Goal: Navigation & Orientation: Find specific page/section

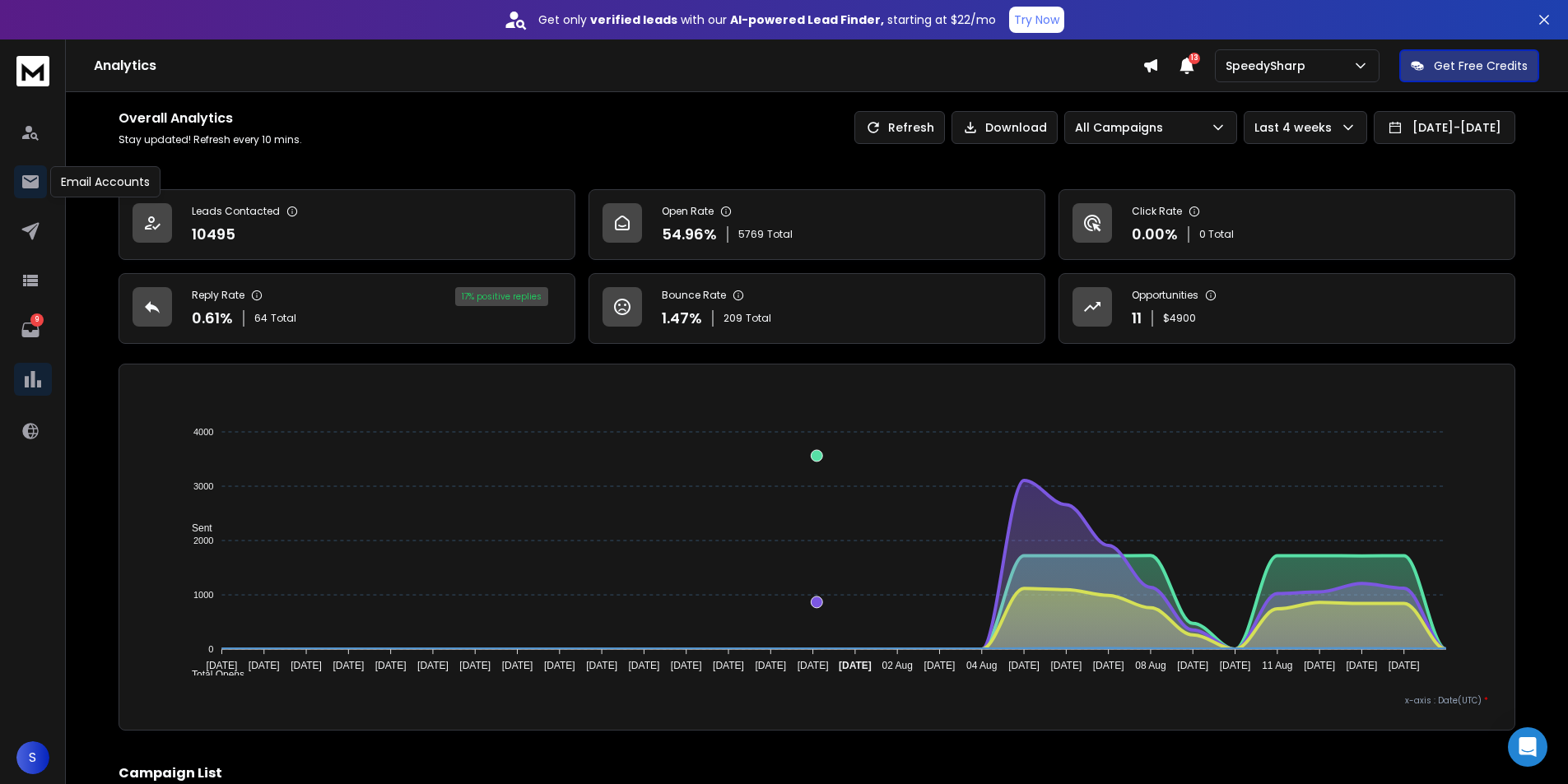
click at [29, 179] on icon at bounding box center [30, 182] width 16 height 13
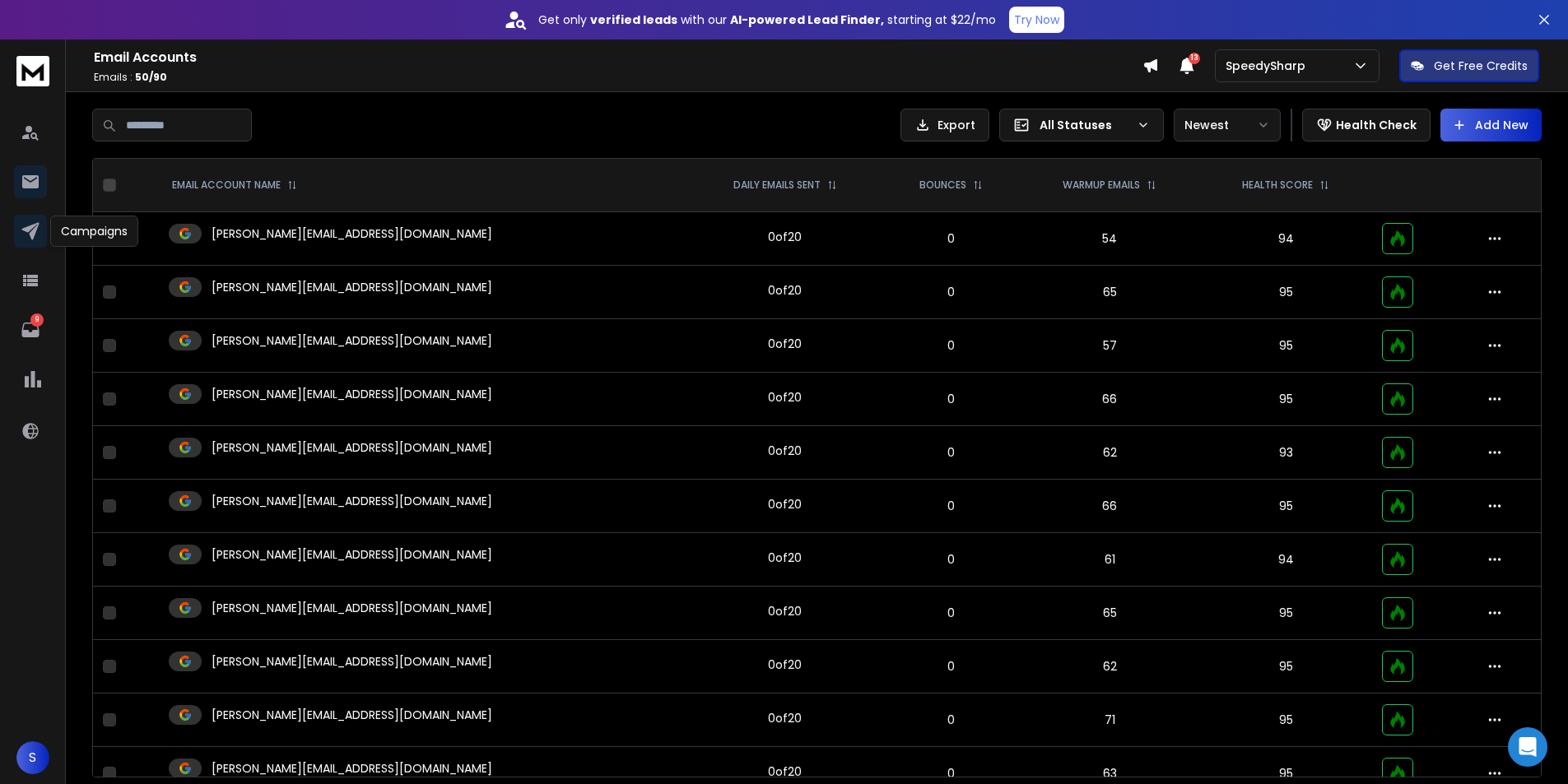
click at [33, 229] on icon at bounding box center [30, 231] width 17 height 17
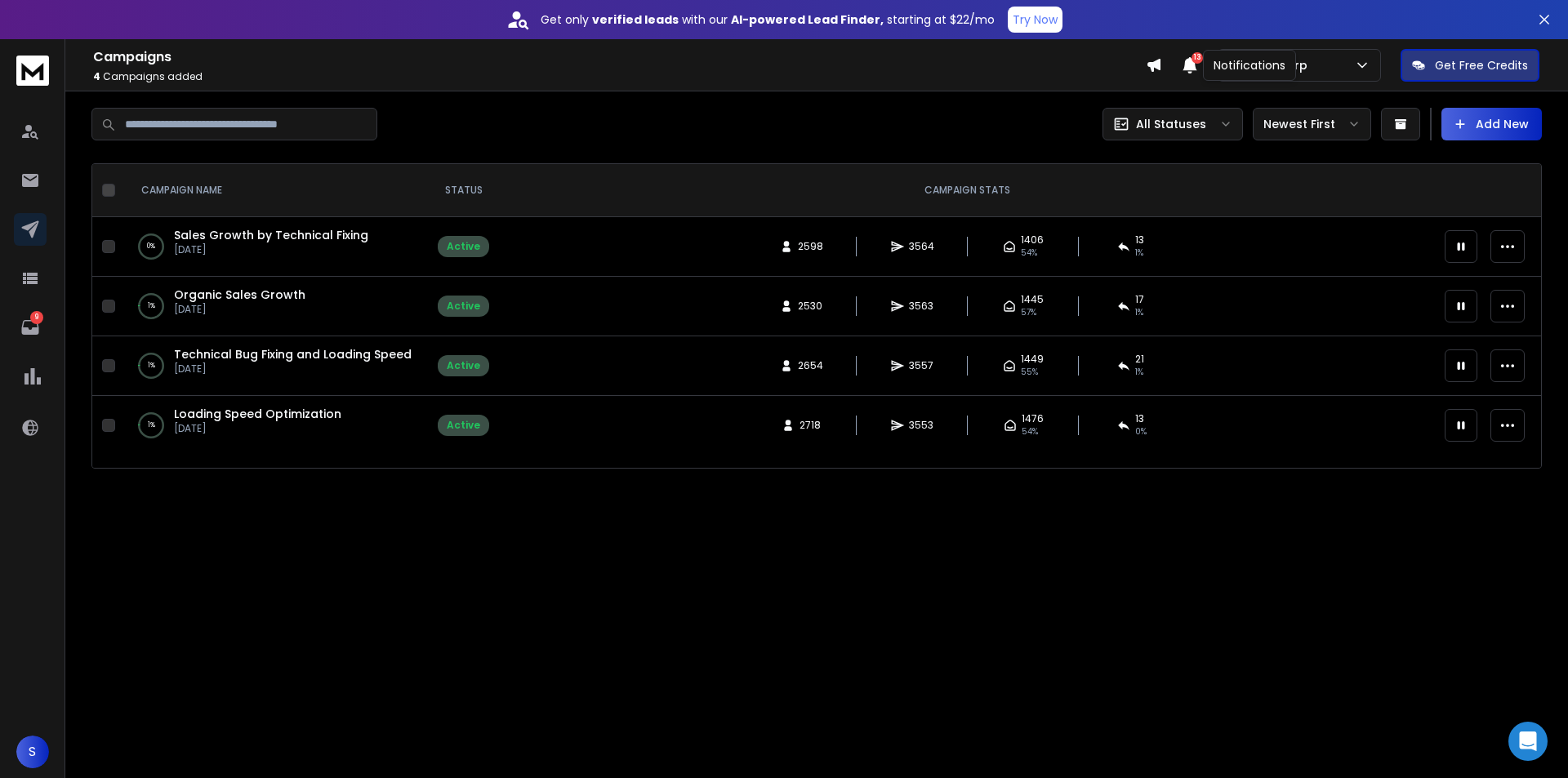
click at [1194, 67] on icon at bounding box center [1190, 64] width 15 height 16
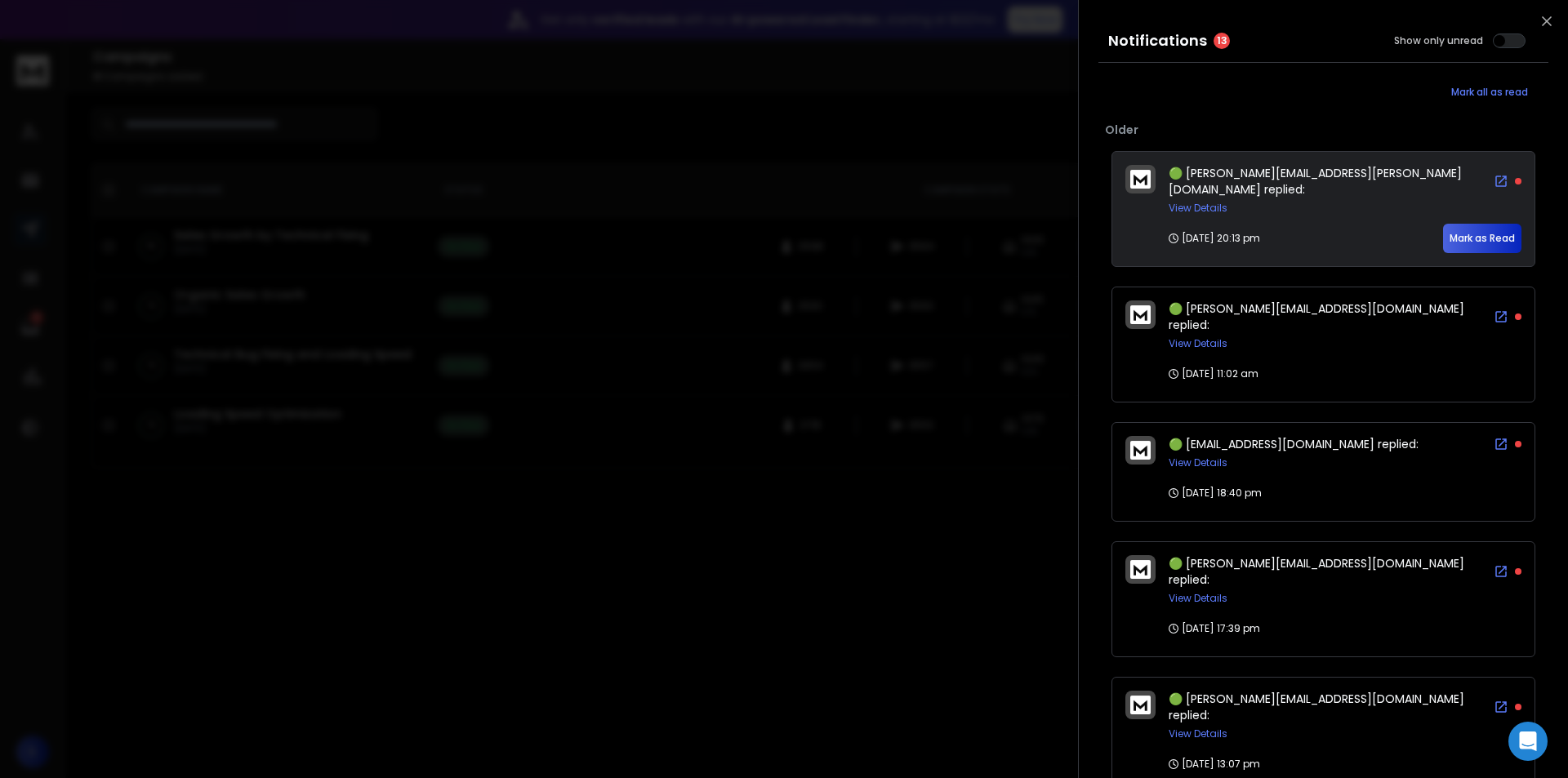
click at [1493, 174] on icon at bounding box center [1501, 182] width 15 height 15
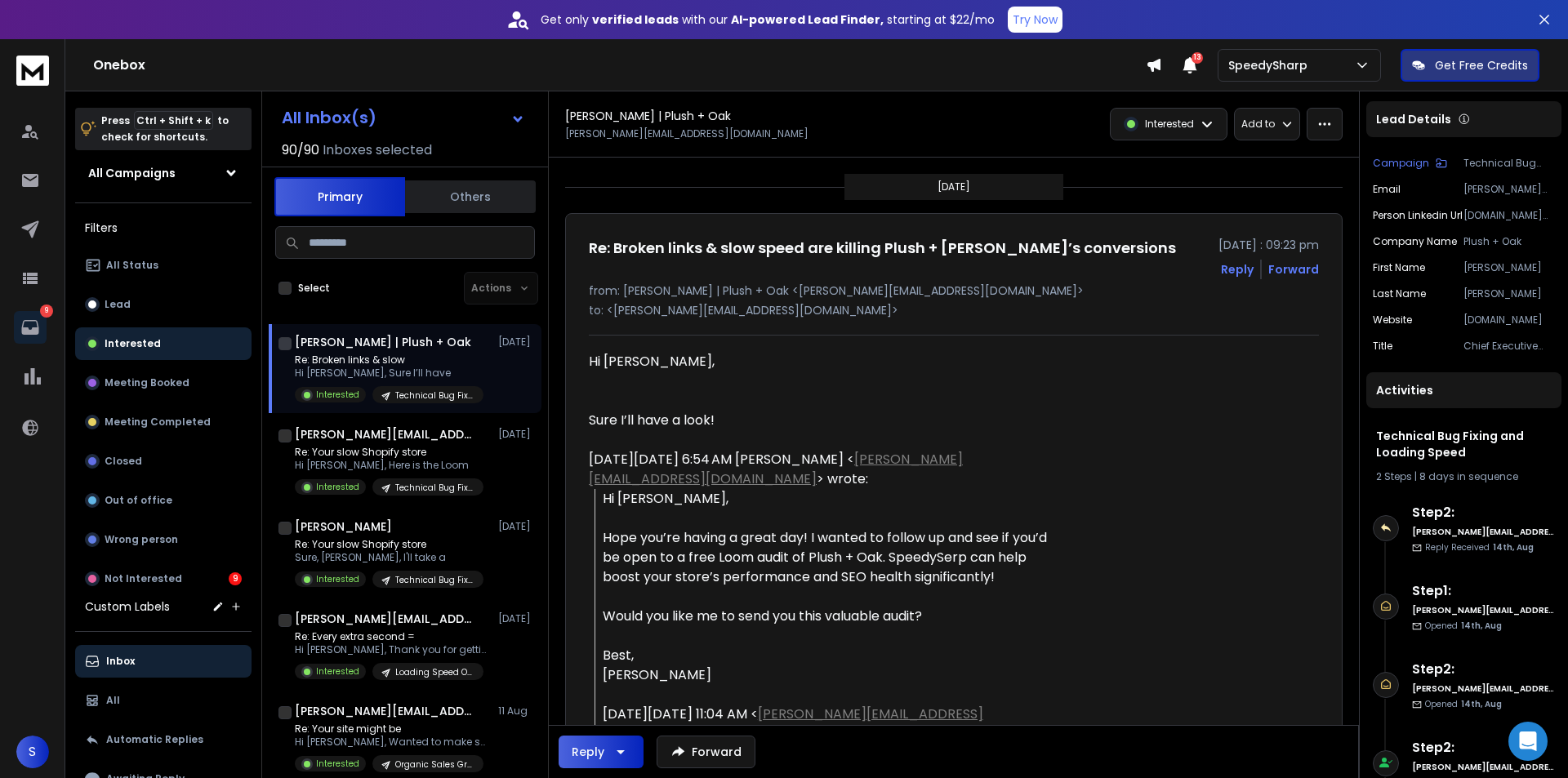
scroll to position [81, 0]
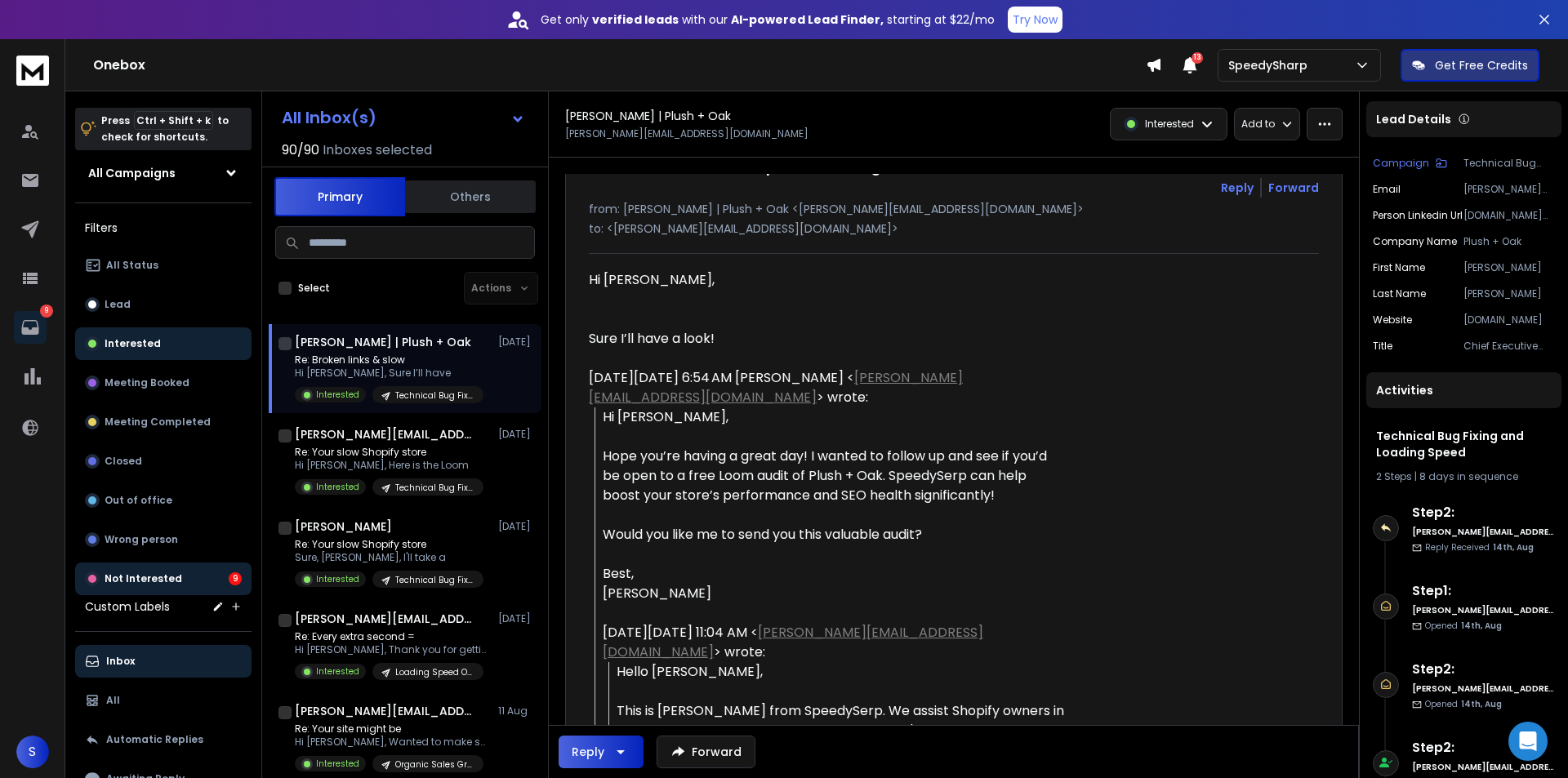
click at [175, 571] on button "Not Interested 9" at bounding box center [163, 579] width 176 height 33
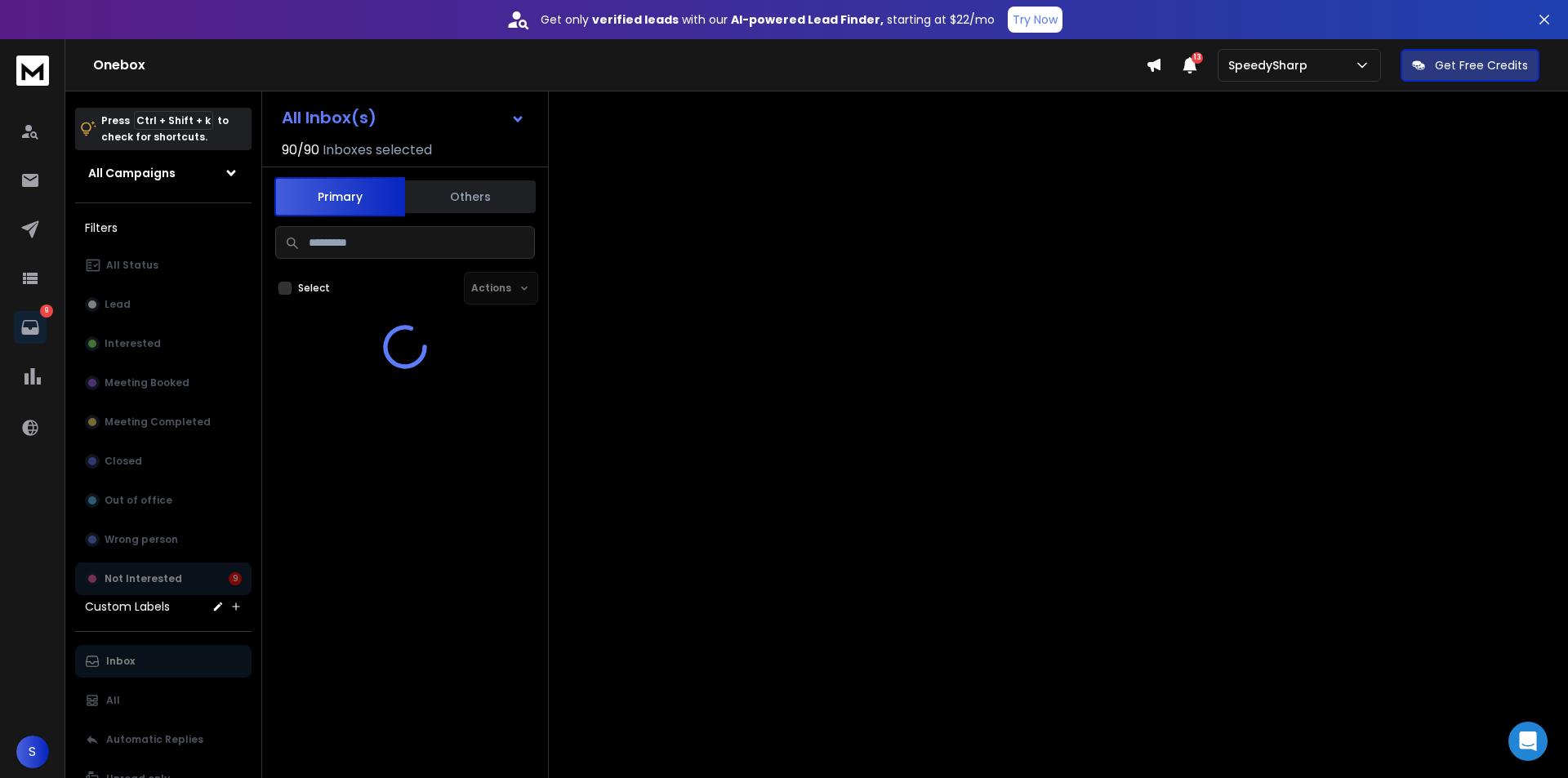
scroll to position [0, 0]
